Goal: Task Accomplishment & Management: Manage account settings

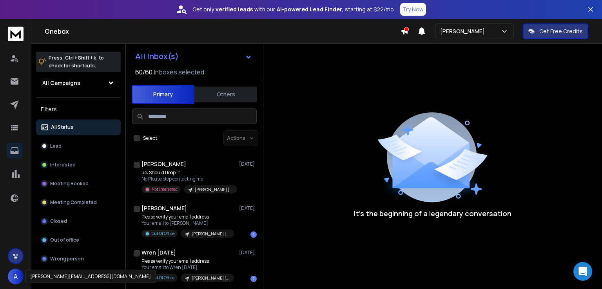
click at [14, 278] on span "A" at bounding box center [16, 277] width 16 height 16
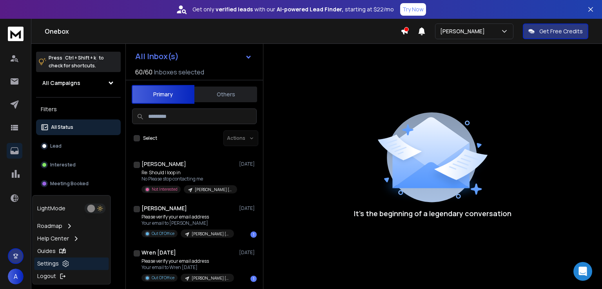
click at [69, 266] on div "Settings" at bounding box center [71, 263] width 74 height 13
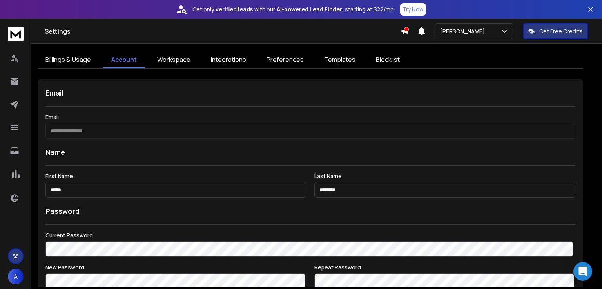
click at [54, 66] on link "Billings & Usage" at bounding box center [68, 60] width 61 height 16
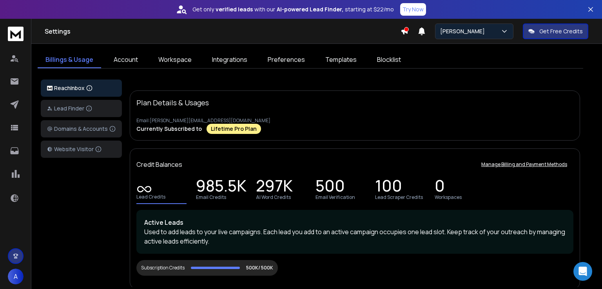
click at [459, 33] on p "[PERSON_NAME]" at bounding box center [464, 31] width 48 height 8
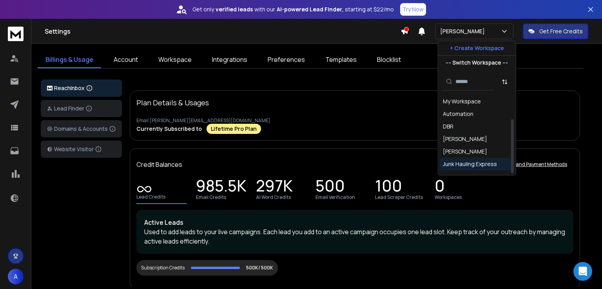
scroll to position [34, 0]
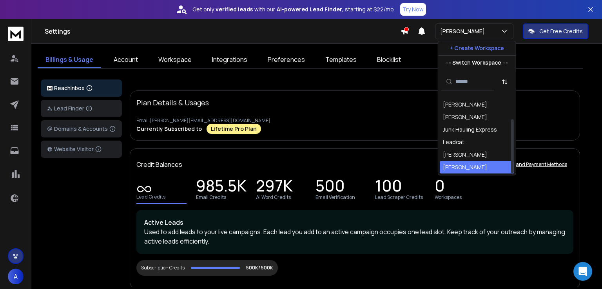
click at [458, 167] on div "[PERSON_NAME]" at bounding box center [465, 167] width 44 height 8
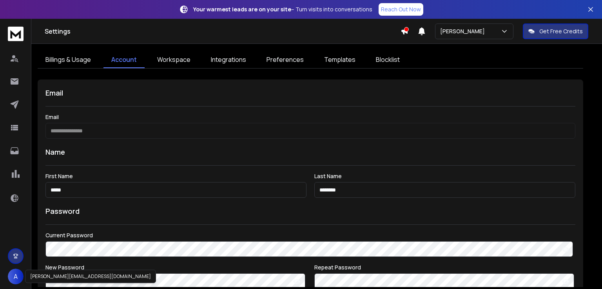
click at [14, 277] on span "A" at bounding box center [16, 277] width 16 height 16
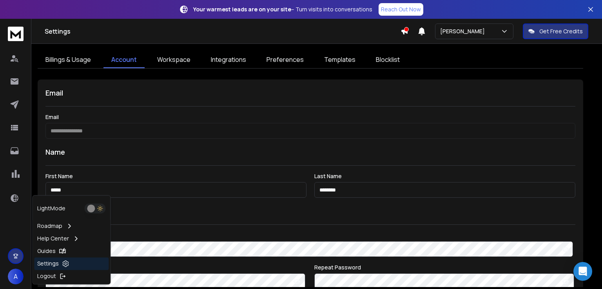
click at [78, 262] on div "Settings" at bounding box center [71, 263] width 74 height 13
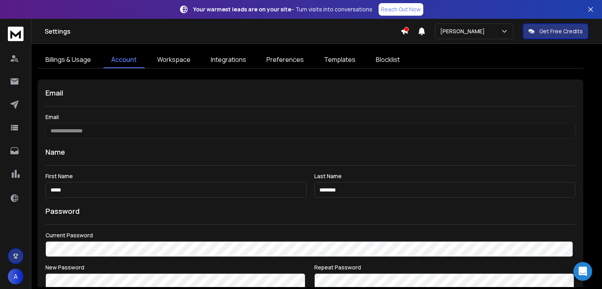
click at [223, 60] on link "Integrations" at bounding box center [228, 60] width 51 height 16
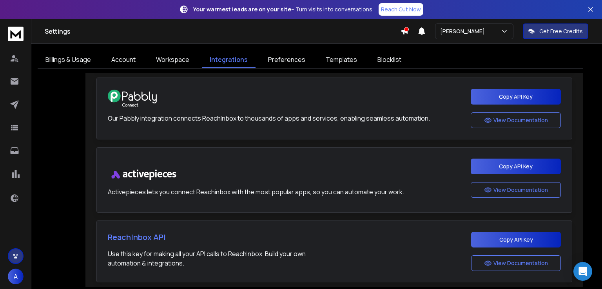
scroll to position [204, 0]
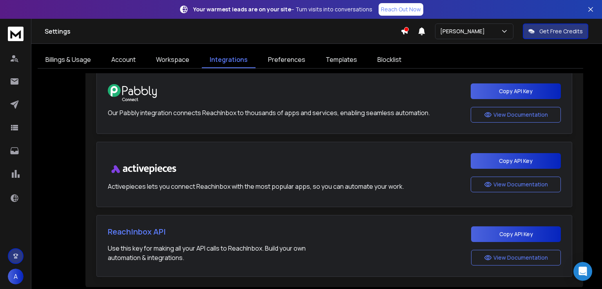
click at [517, 234] on button "Copy API Key" at bounding box center [516, 234] width 90 height 16
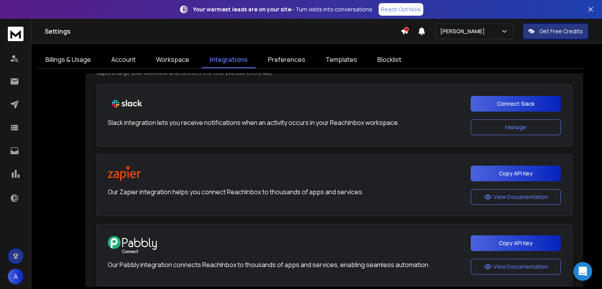
scroll to position [0, 0]
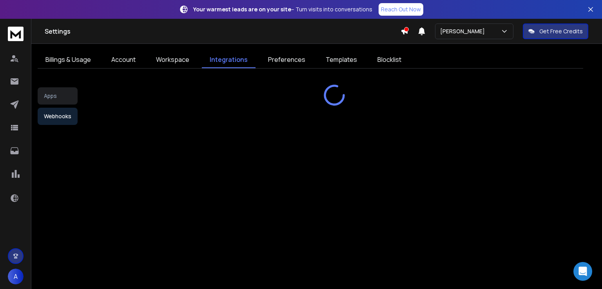
click at [71, 121] on button "Webhooks" at bounding box center [58, 116] width 40 height 17
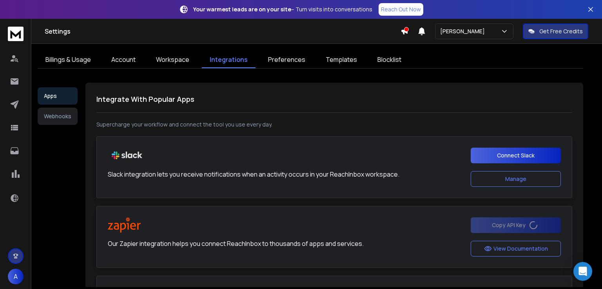
click at [66, 96] on button "Apps" at bounding box center [58, 95] width 40 height 17
